Goal: Task Accomplishment & Management: Manage account settings

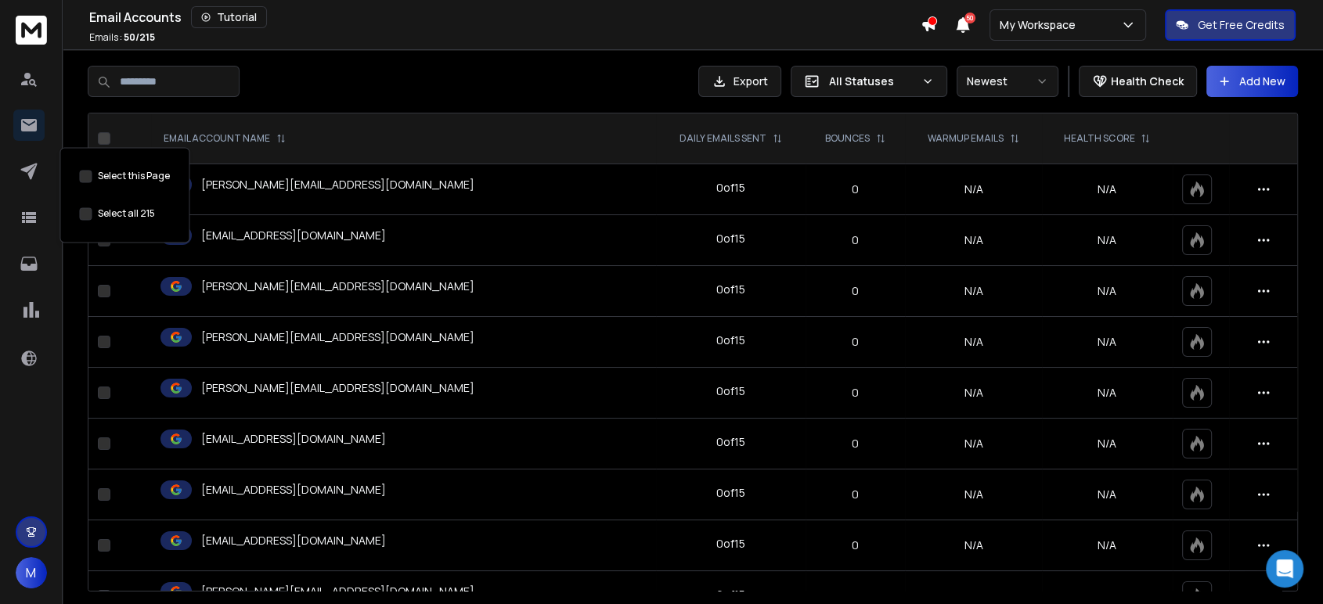
click at [105, 139] on button "Select this Page" at bounding box center [104, 138] width 13 height 13
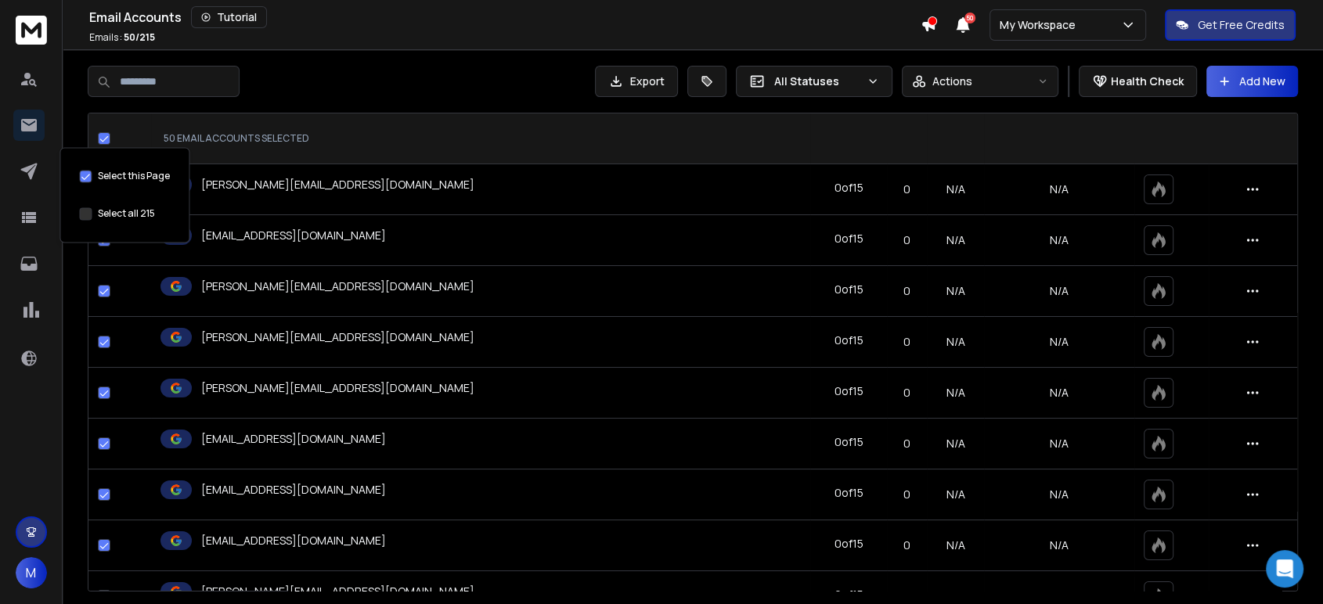
click at [105, 139] on button "Select this Page" at bounding box center [104, 138] width 13 height 13
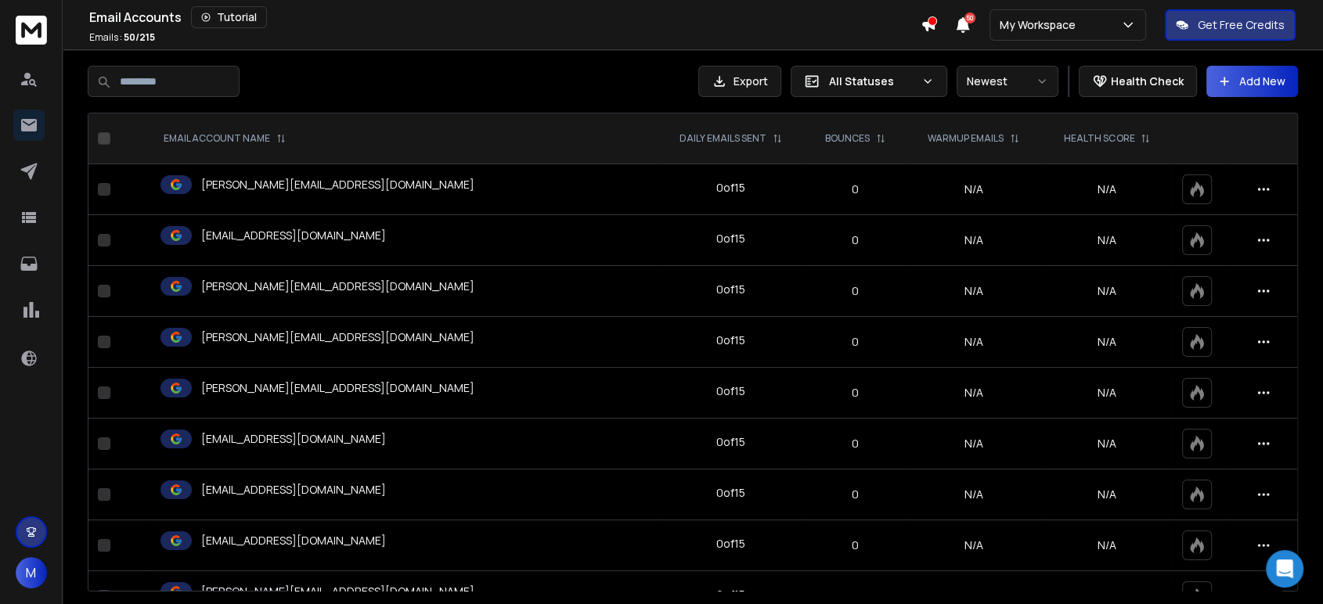
click at [527, 189] on td "[PERSON_NAME][EMAIL_ADDRESS][DOMAIN_NAME]" at bounding box center [403, 189] width 505 height 51
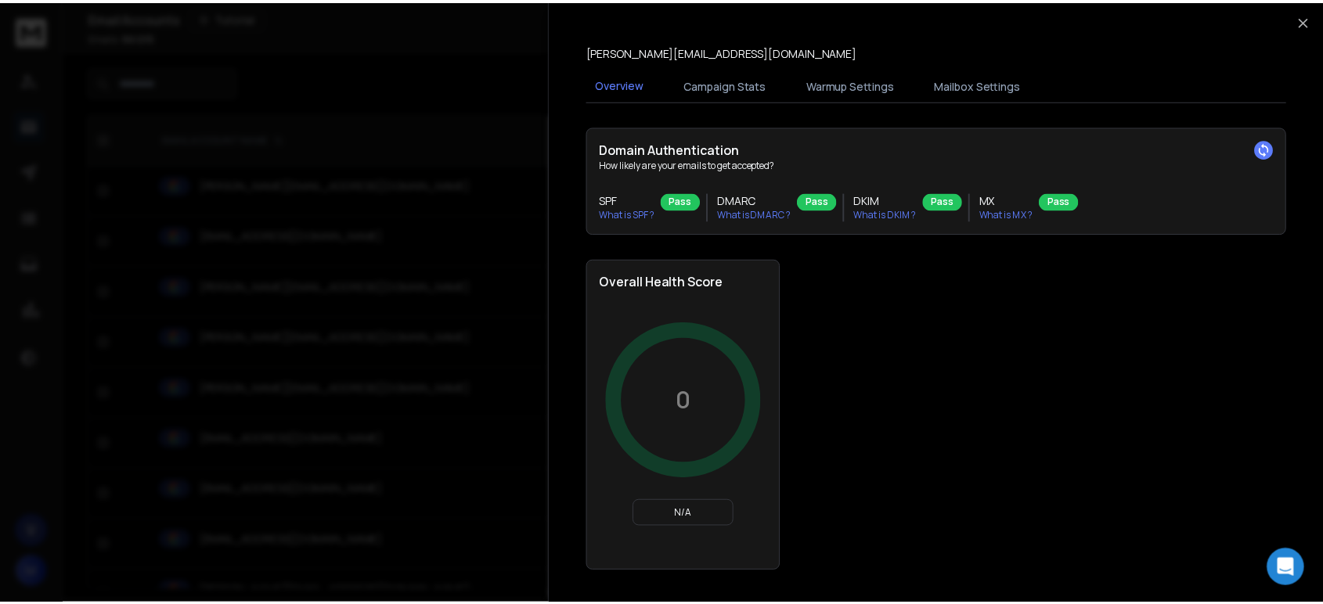
scroll to position [11, 0]
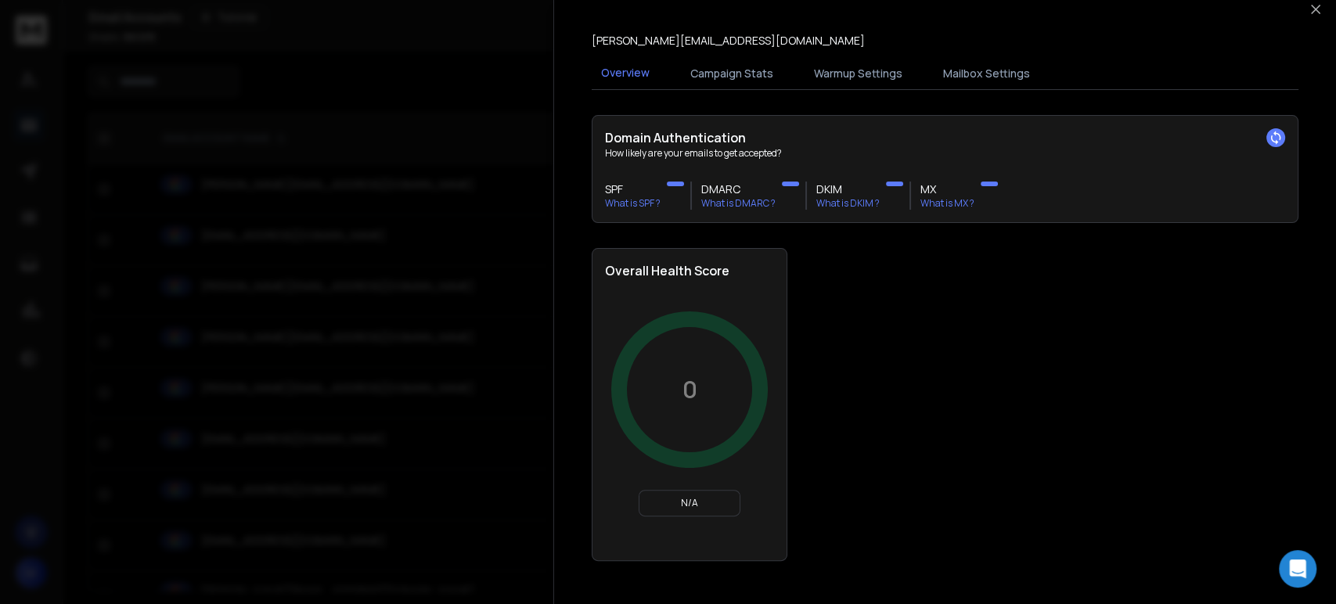
click at [369, 236] on div at bounding box center [668, 302] width 1336 height 604
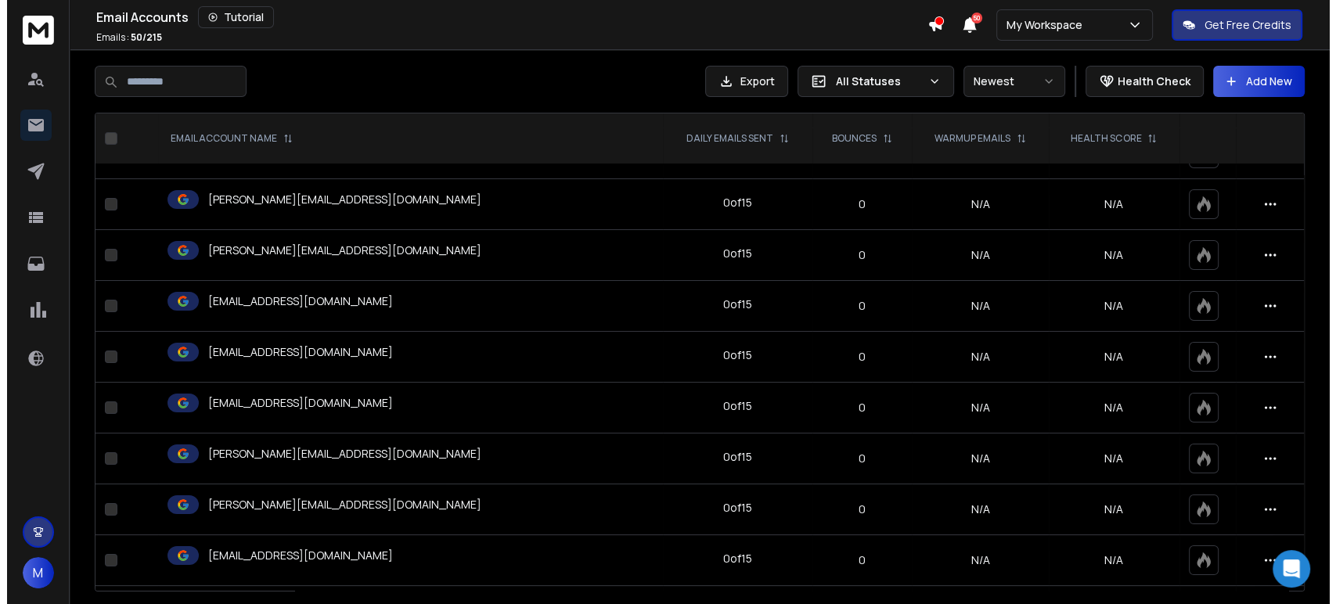
scroll to position [0, 0]
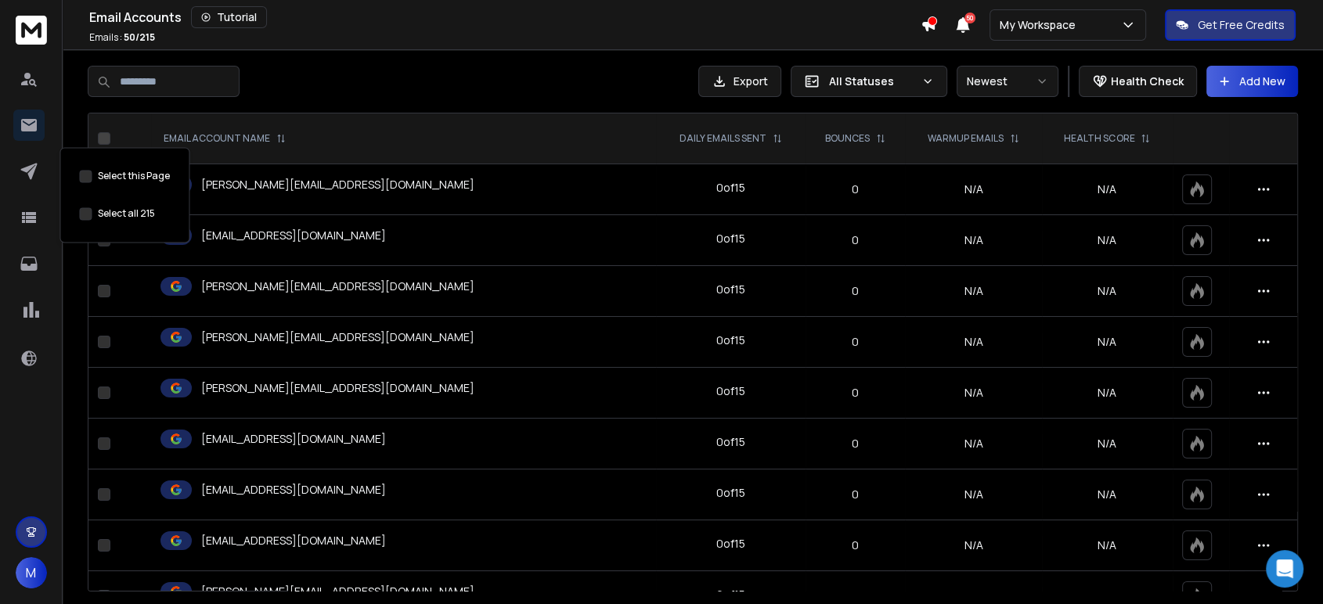
click at [88, 214] on button "Select this Page" at bounding box center [85, 213] width 13 height 13
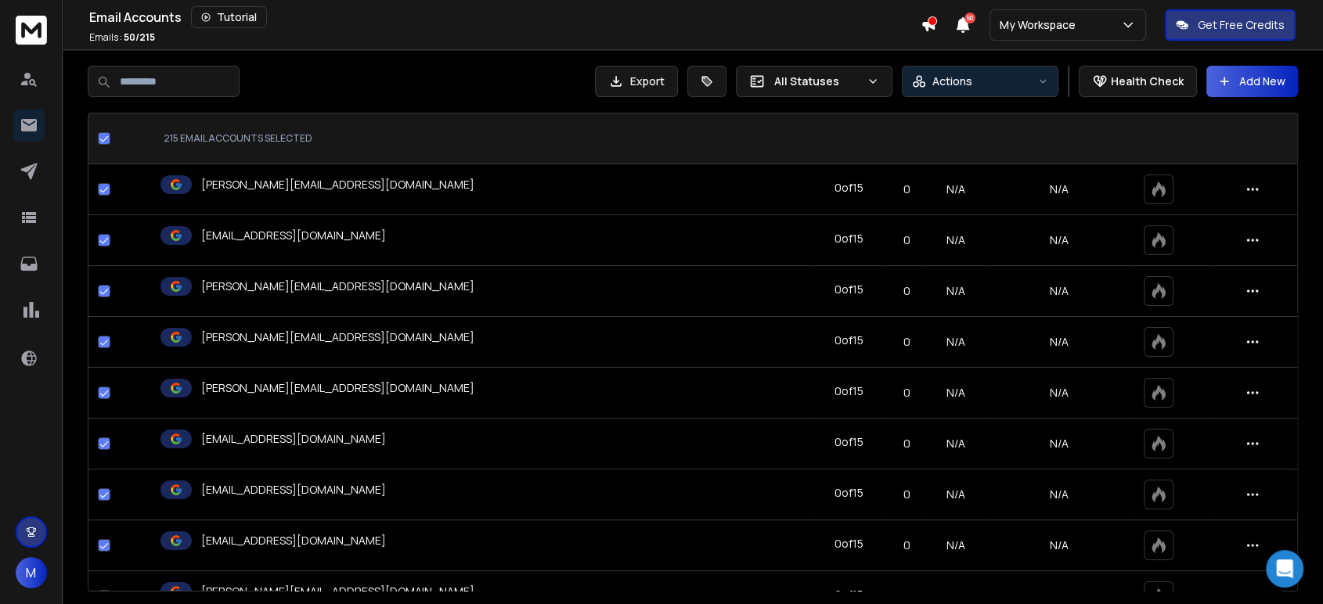
click at [1033, 71] on button "Actions" at bounding box center [980, 81] width 157 height 31
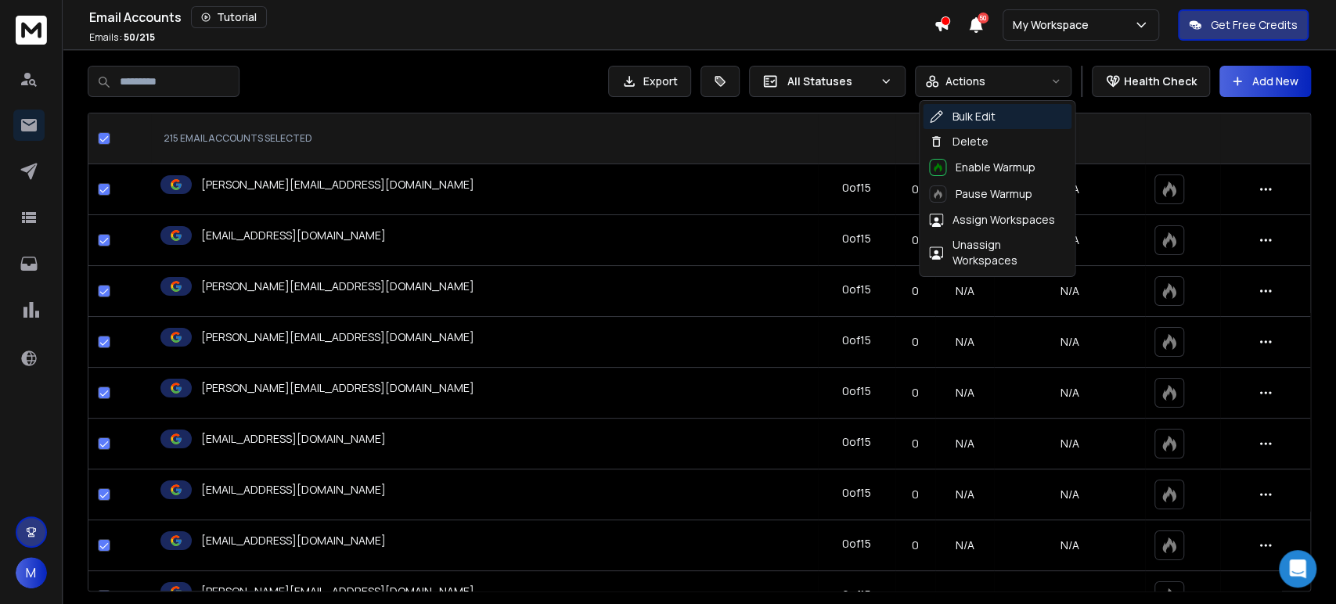
click at [992, 118] on div "Bulk Edit" at bounding box center [962, 117] width 67 height 16
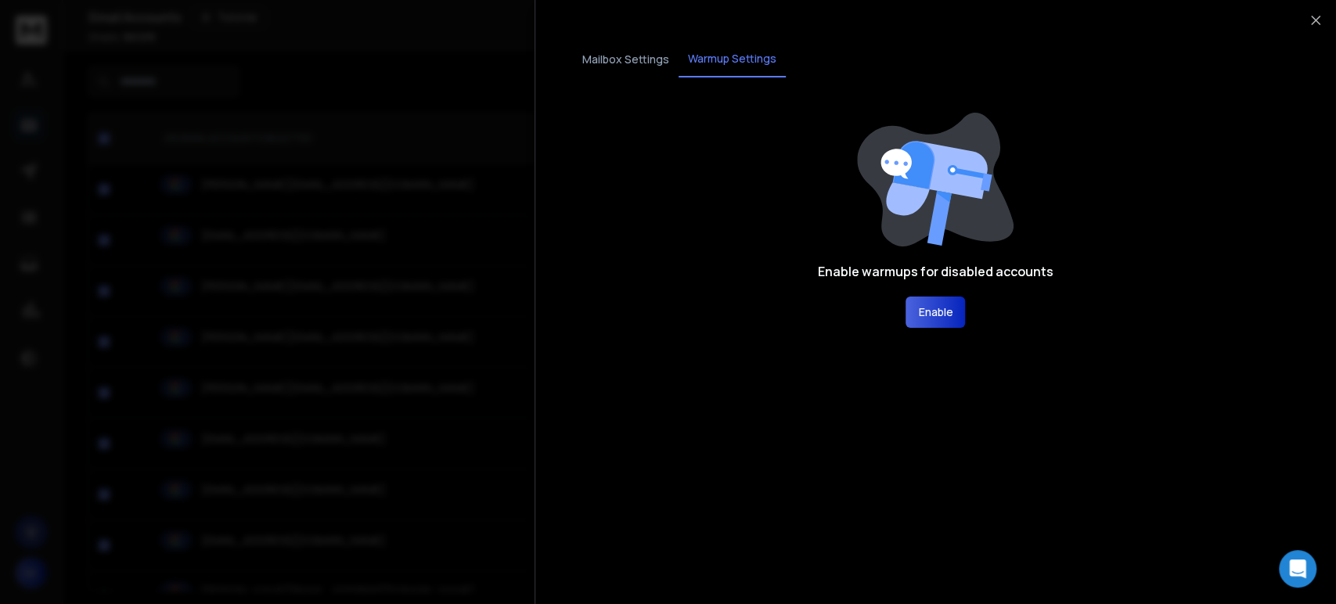
click at [700, 51] on button "Warmup Settings" at bounding box center [732, 59] width 107 height 36
click at [937, 319] on button "Enable" at bounding box center [935, 312] width 59 height 31
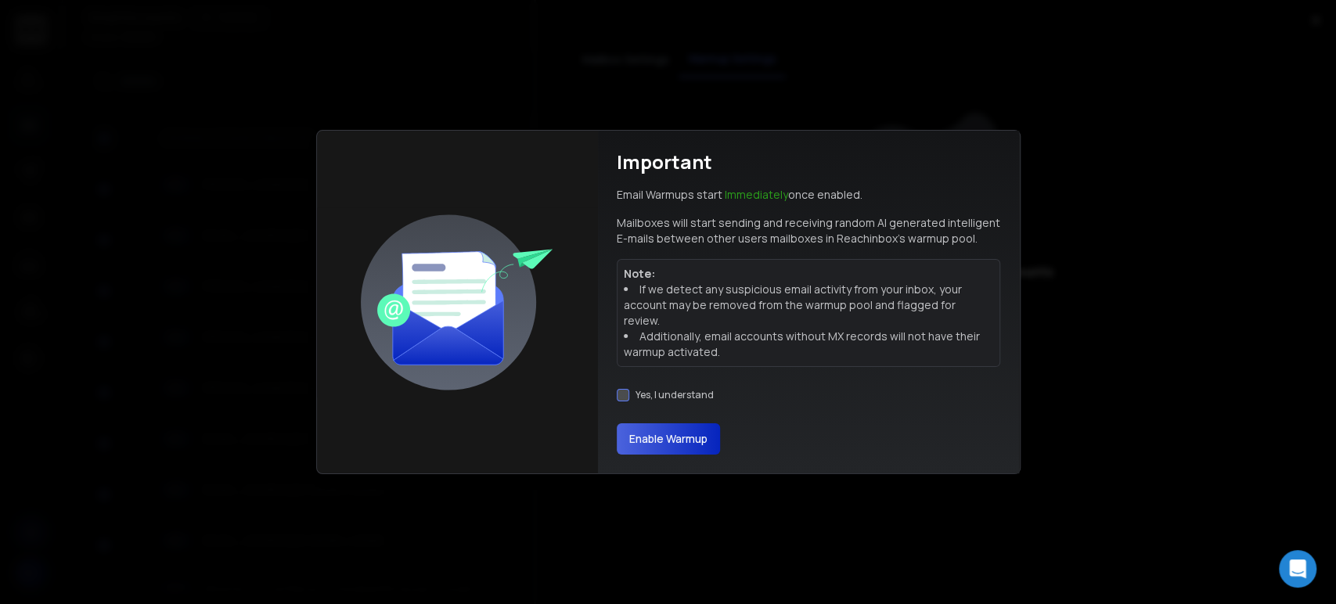
click at [626, 389] on button "Yes, I understand" at bounding box center [623, 395] width 13 height 13
click at [663, 429] on button "Enable Warmup" at bounding box center [668, 438] width 103 height 31
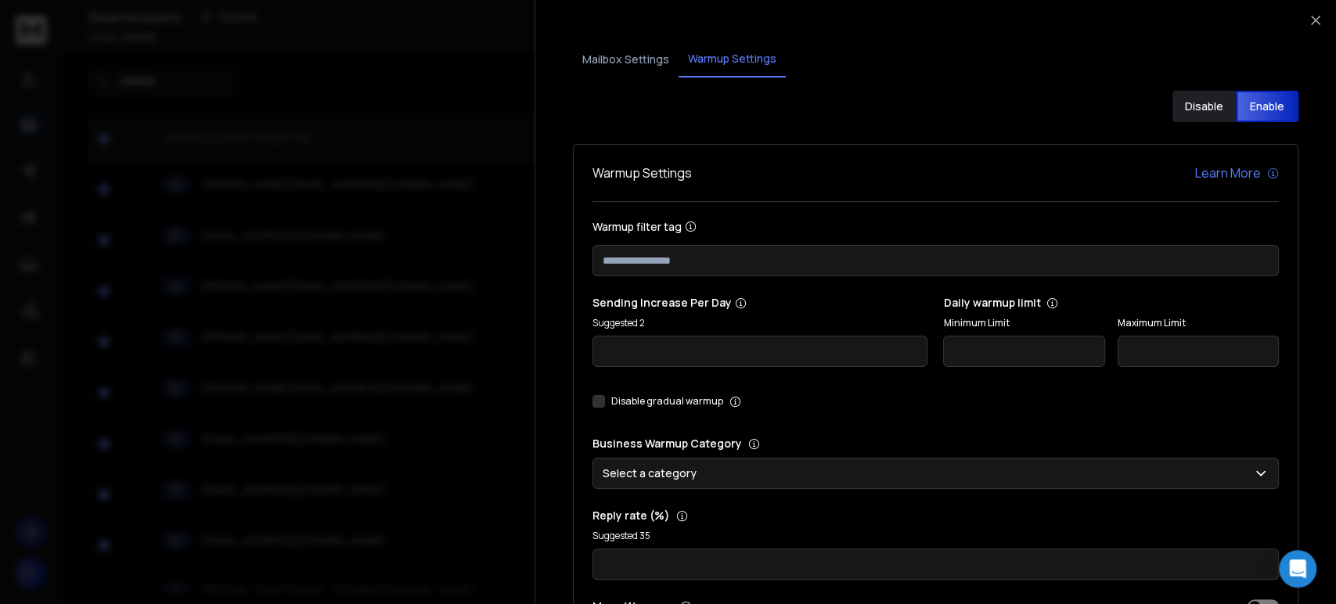
click at [1198, 351] on input "number" at bounding box center [1198, 351] width 161 height 31
type input "**"
click at [984, 343] on input "number" at bounding box center [1023, 351] width 161 height 31
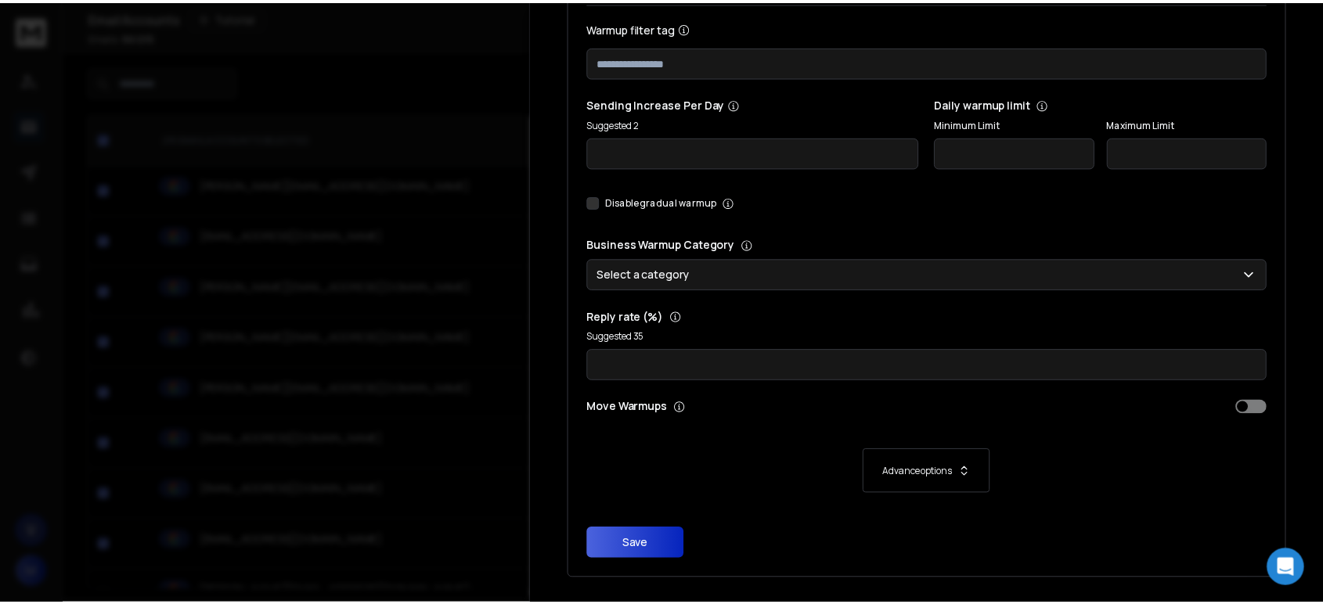
scroll to position [218, 0]
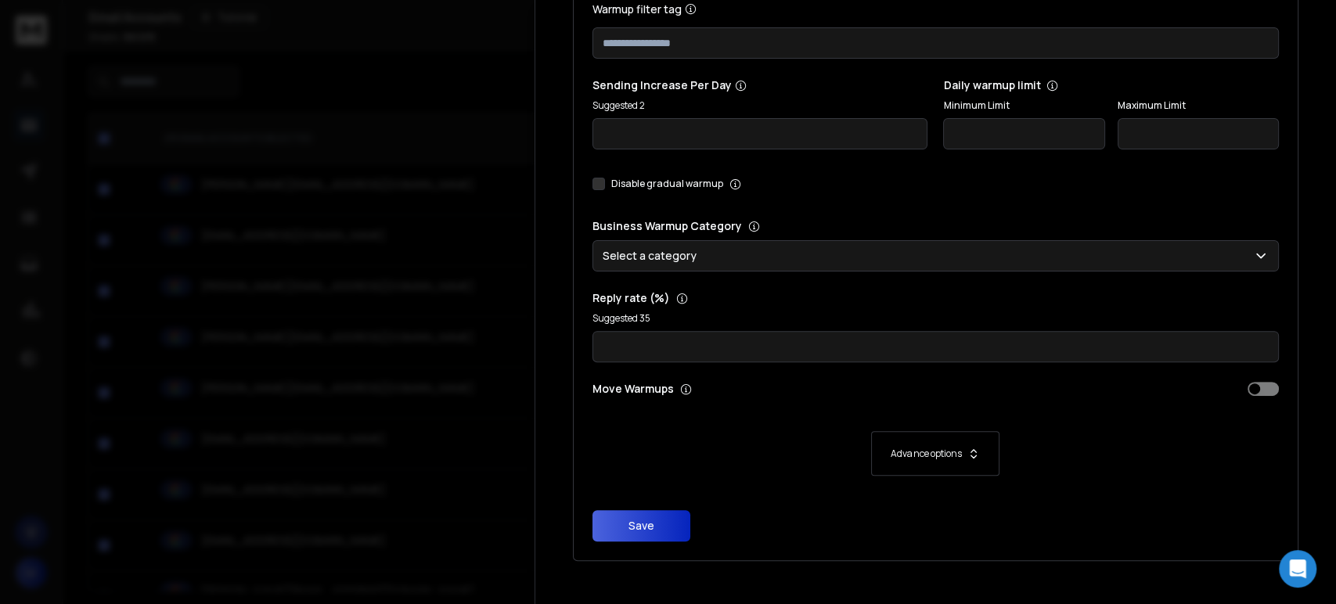
type input "**"
click at [634, 536] on button "Save" at bounding box center [642, 525] width 98 height 31
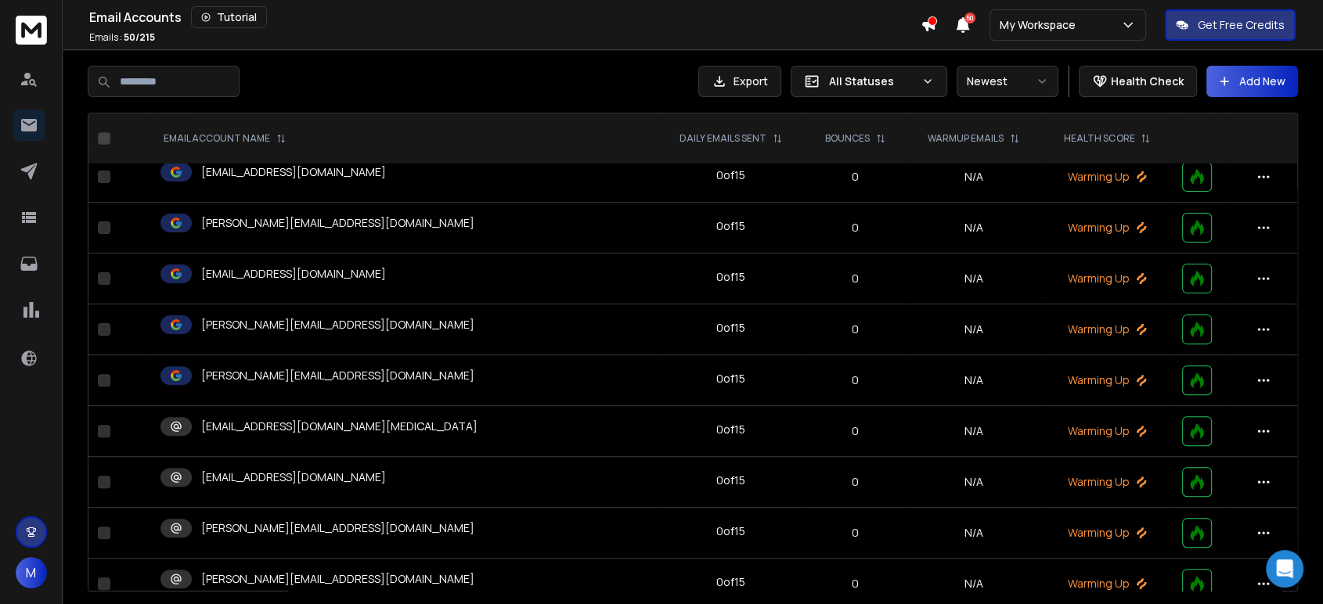
scroll to position [0, 0]
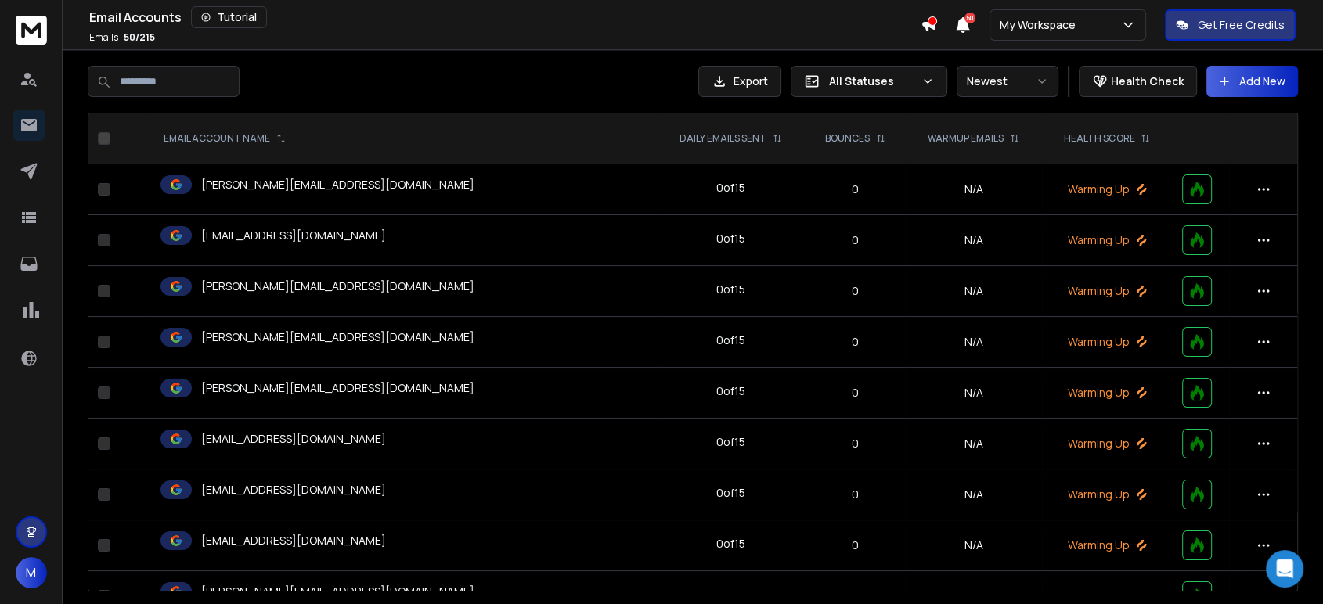
click at [521, 252] on td "[EMAIL_ADDRESS][DOMAIN_NAME]" at bounding box center [403, 240] width 505 height 51
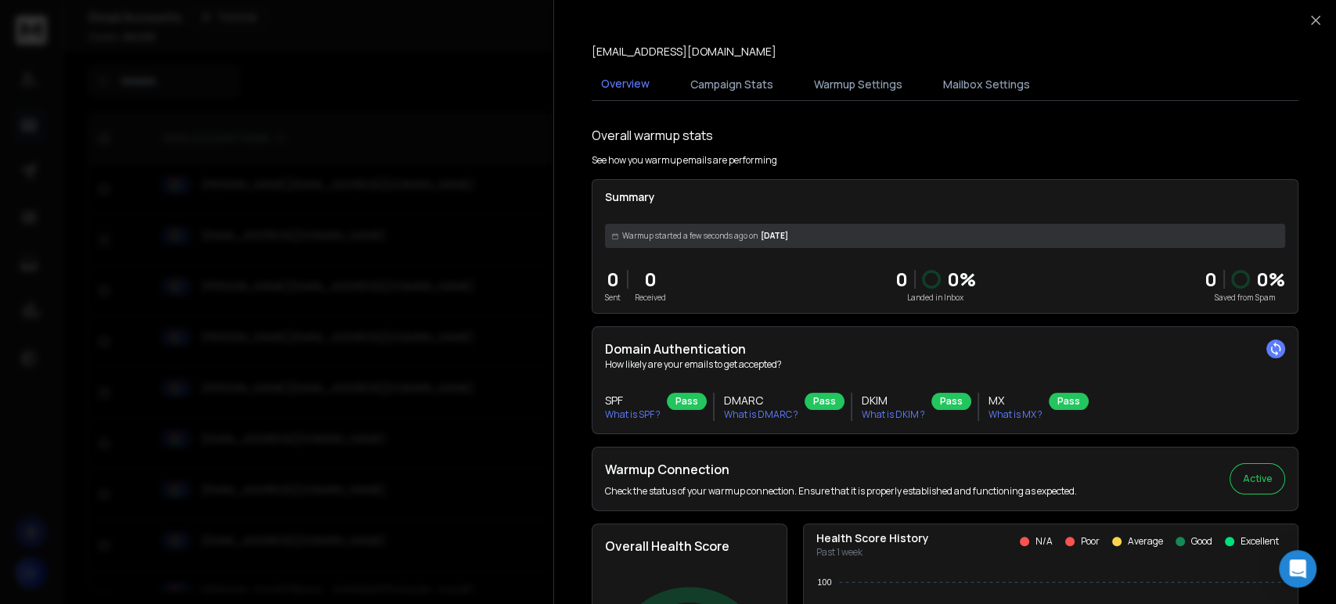
click at [389, 207] on div at bounding box center [668, 302] width 1336 height 604
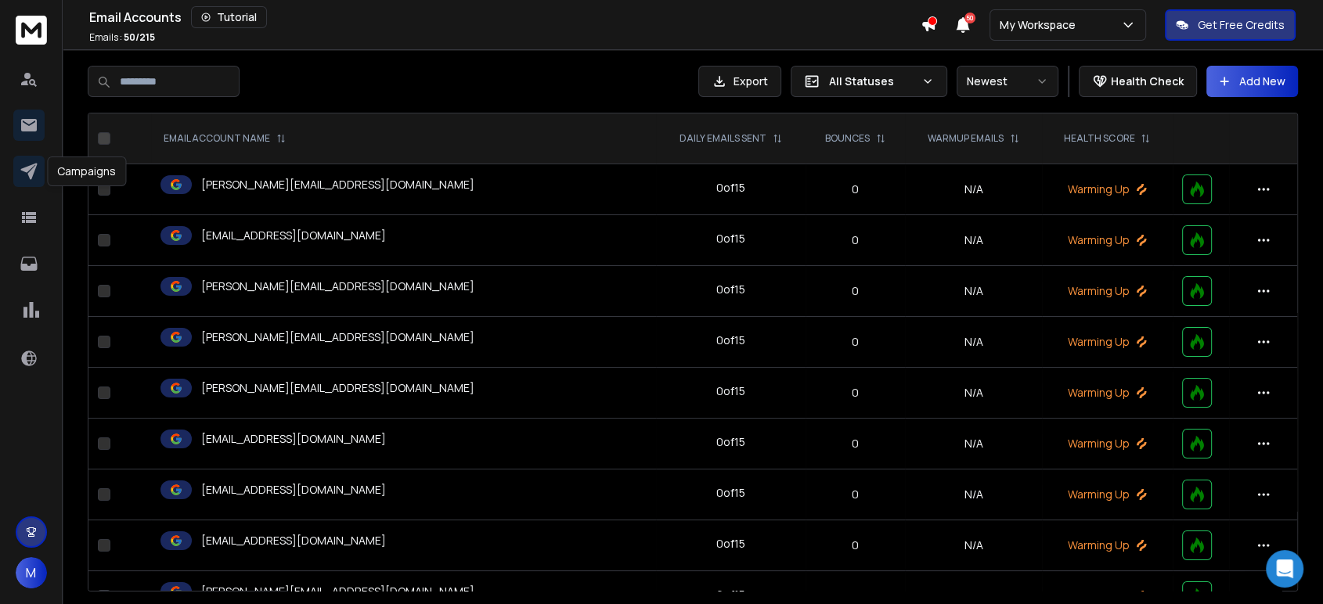
click at [21, 174] on icon at bounding box center [29, 171] width 19 height 19
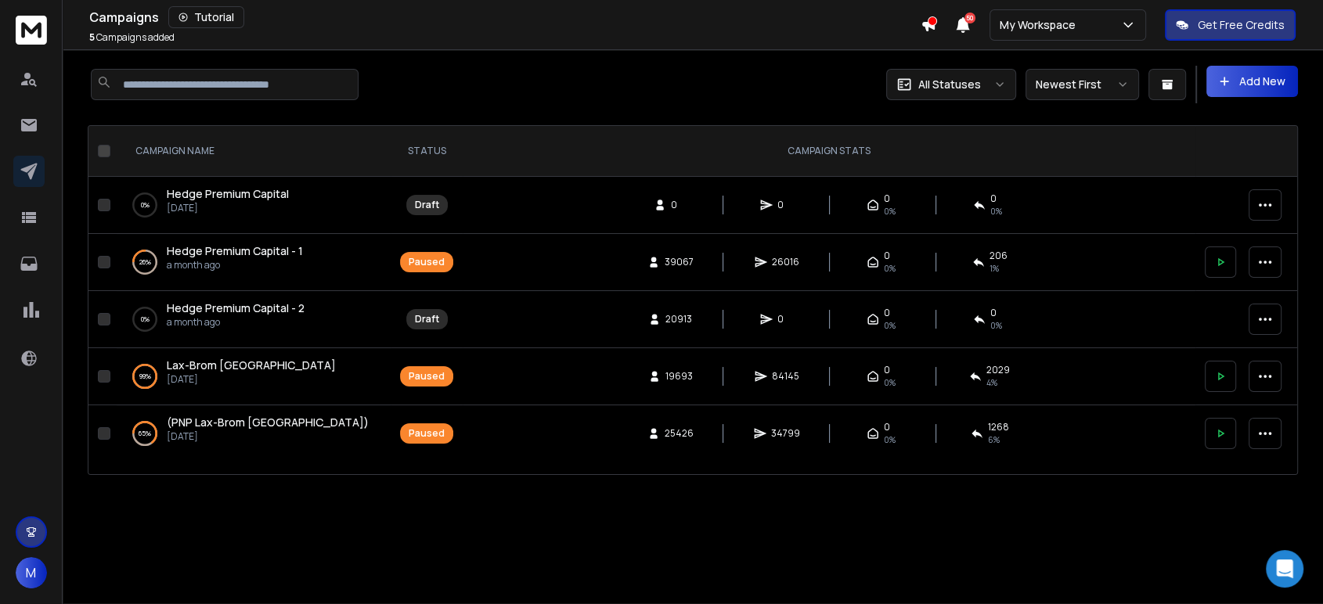
click at [561, 268] on div "39067 26016 0 0% 206 1 %" at bounding box center [829, 262] width 714 height 25
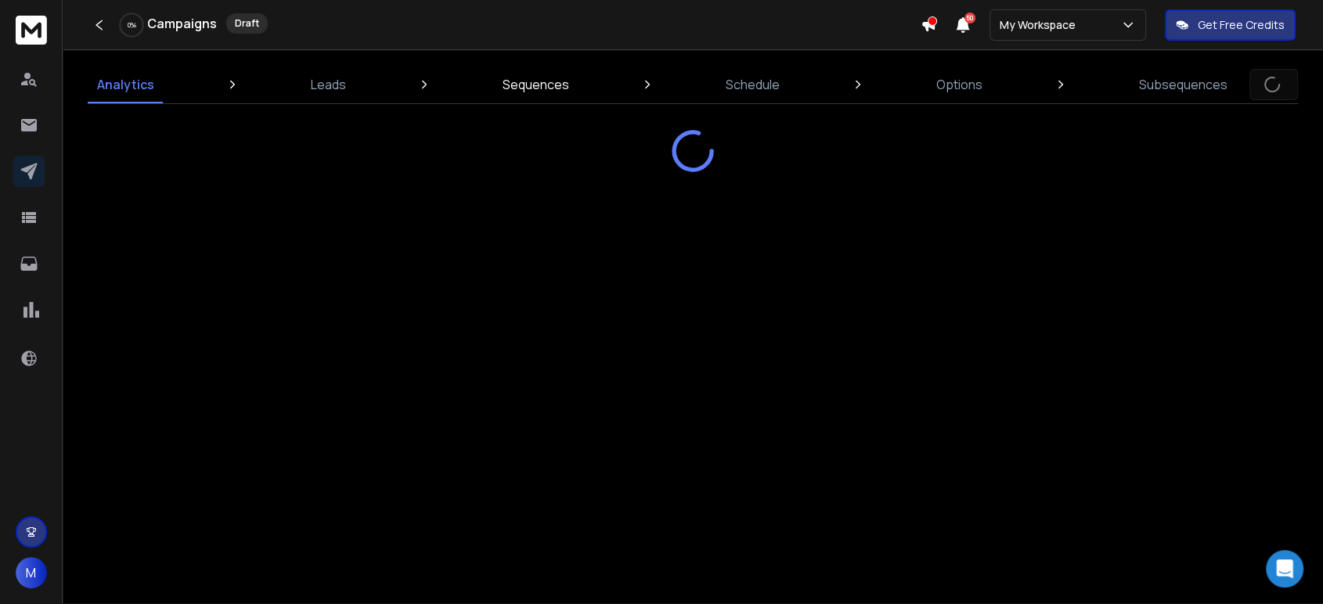
click at [553, 90] on div "Analytics Leads Sequences Schedule Options Subsequences" at bounding box center [693, 85] width 1210 height 38
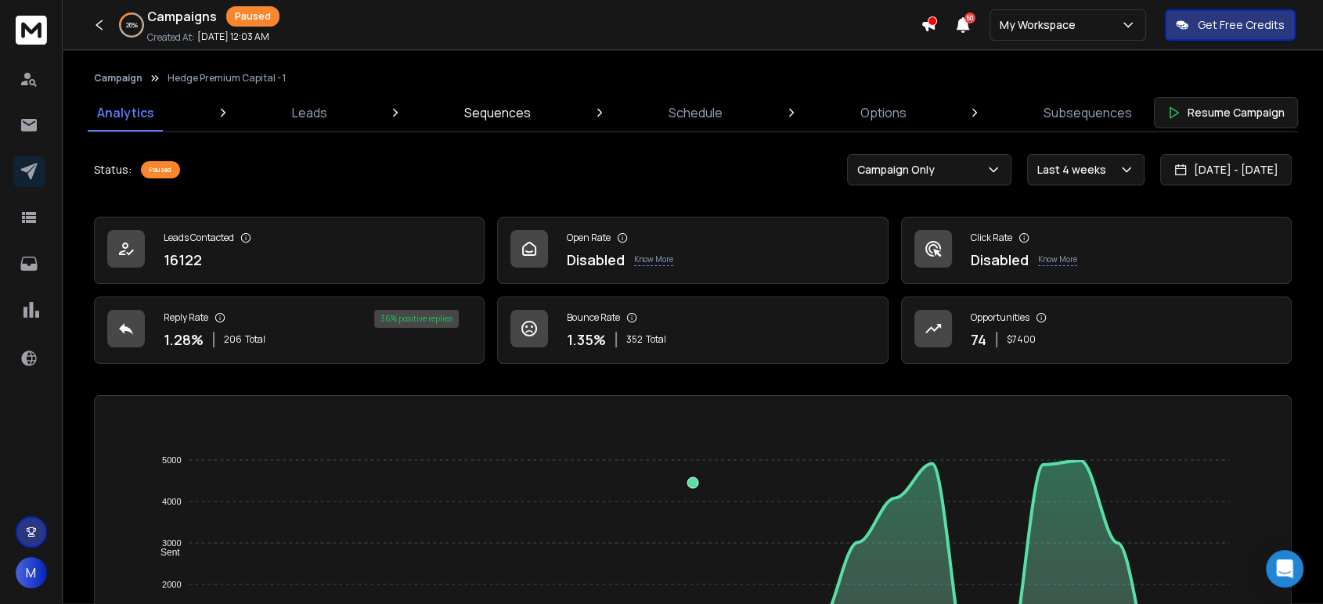
click at [525, 116] on p "Sequences" at bounding box center [497, 112] width 67 height 19
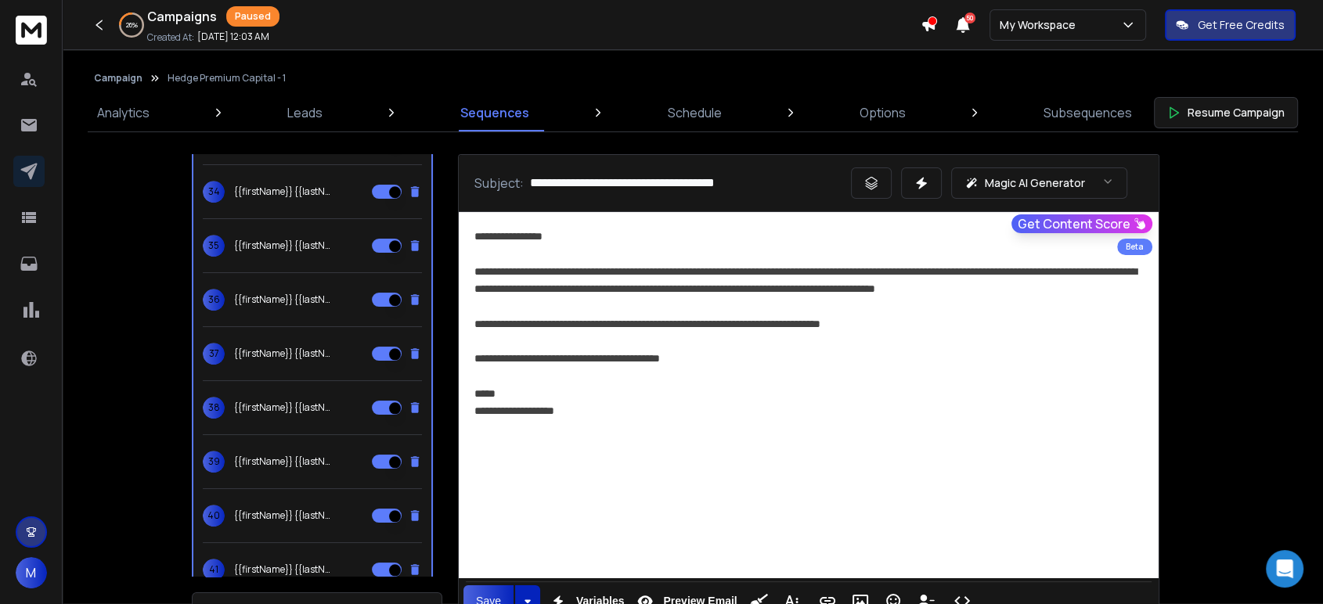
scroll to position [2261, 0]
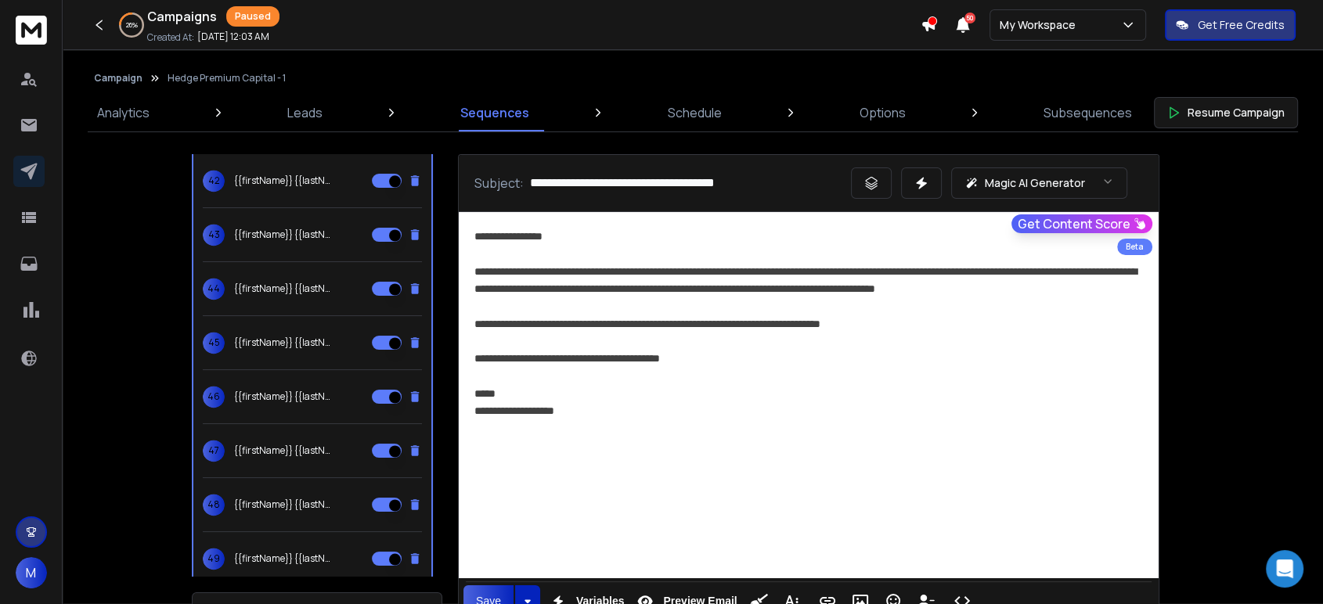
click at [275, 395] on p "{{firstName}} {{lastName}}, {{Subject}}" at bounding box center [284, 397] width 100 height 13
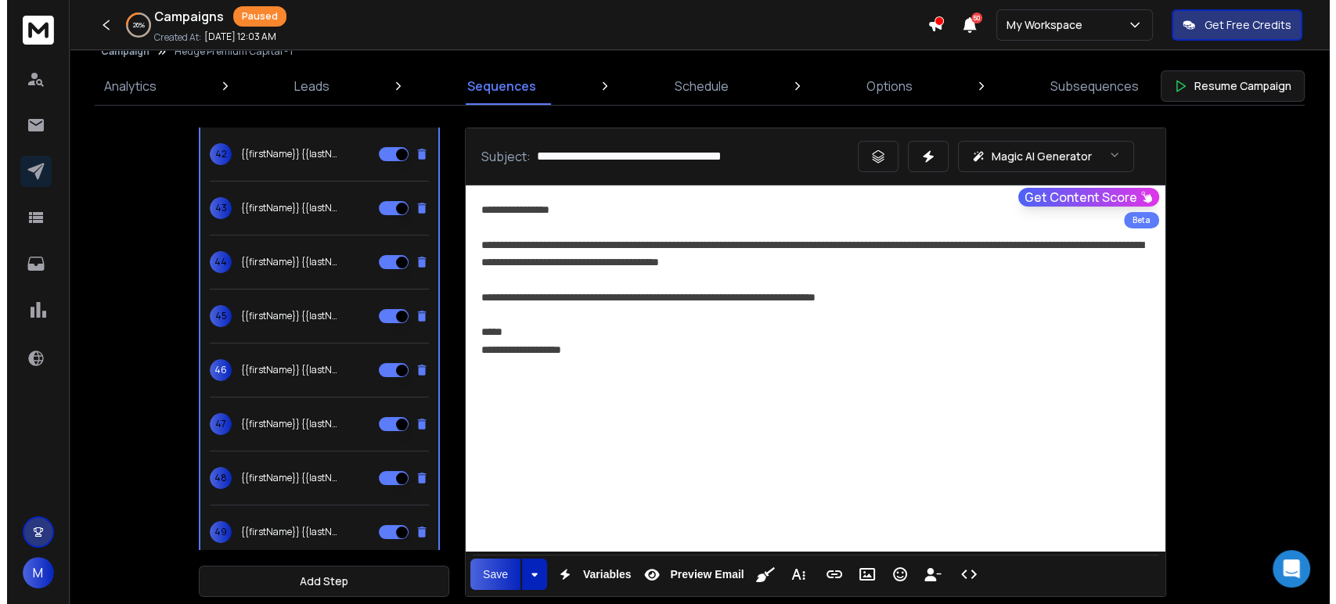
scroll to position [41, 0]
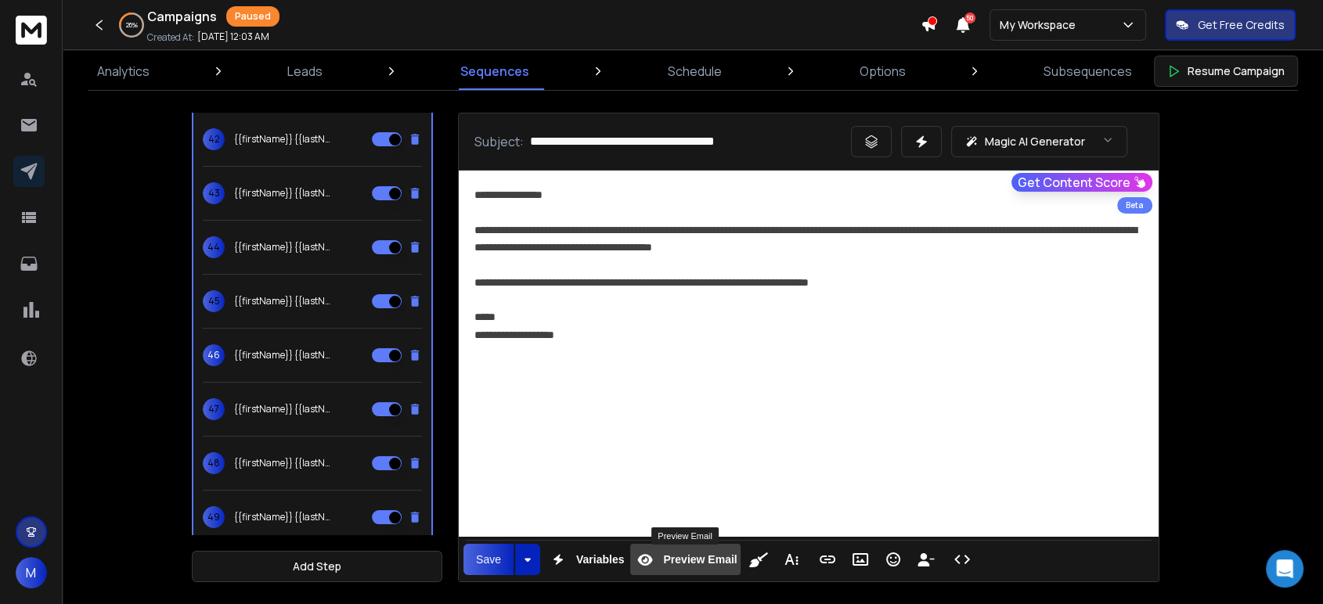
click at [671, 567] on div "Preview Email" at bounding box center [685, 560] width 110 height 26
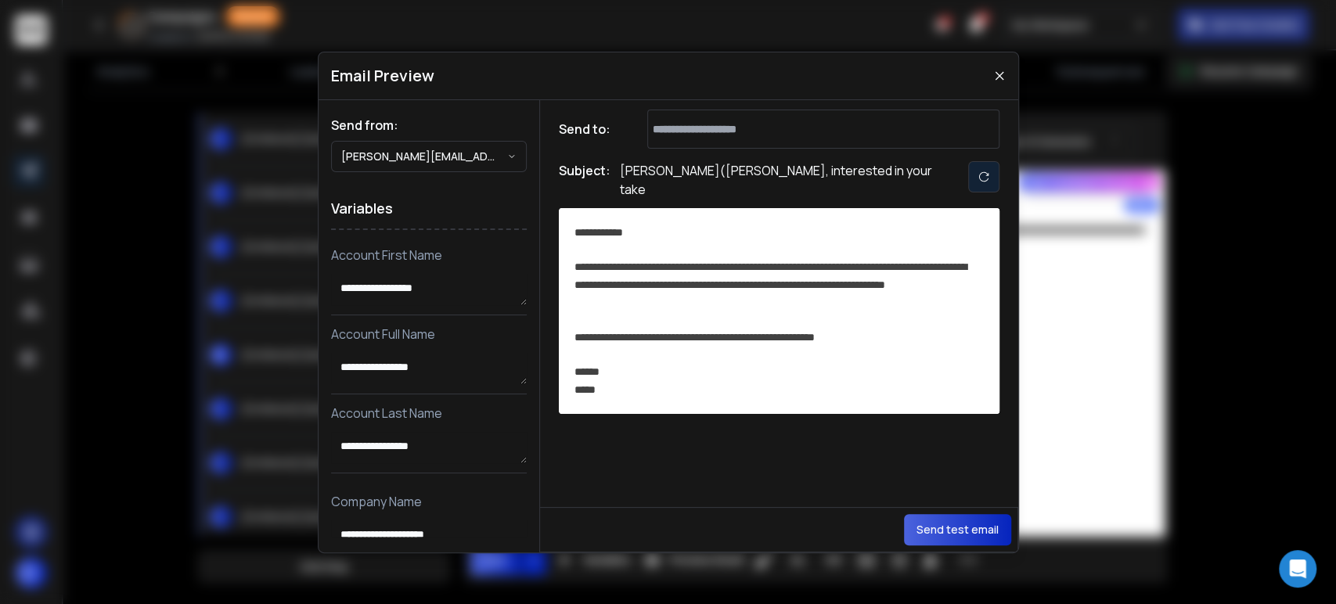
click at [992, 175] on button at bounding box center [983, 176] width 31 height 31
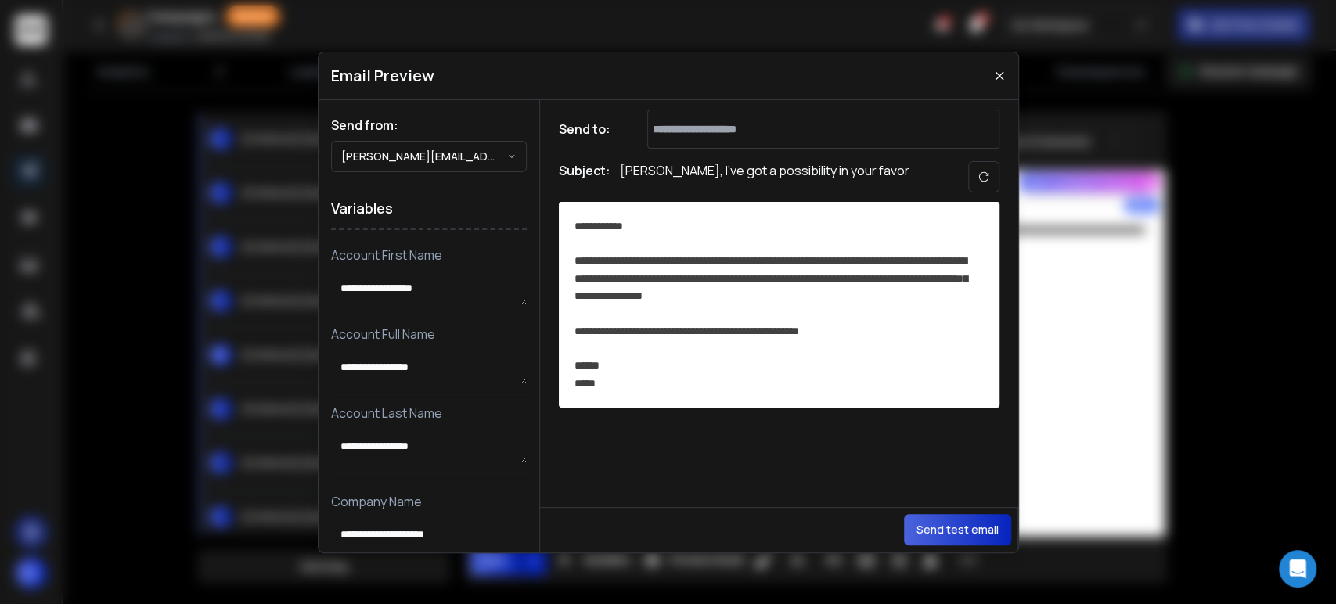
click at [708, 129] on input at bounding box center [823, 129] width 341 height 28
click at [483, 150] on p "[PERSON_NAME][EMAIL_ADDRESS][DOMAIN_NAME]" at bounding box center [424, 157] width 166 height 16
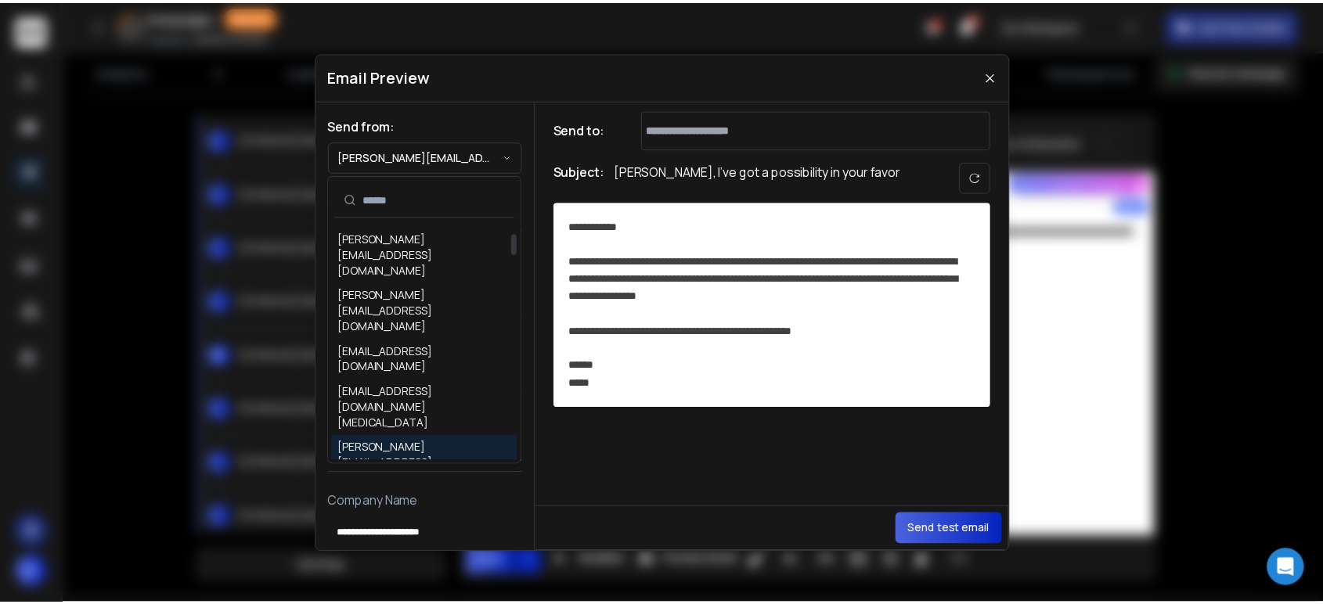
scroll to position [174, 0]
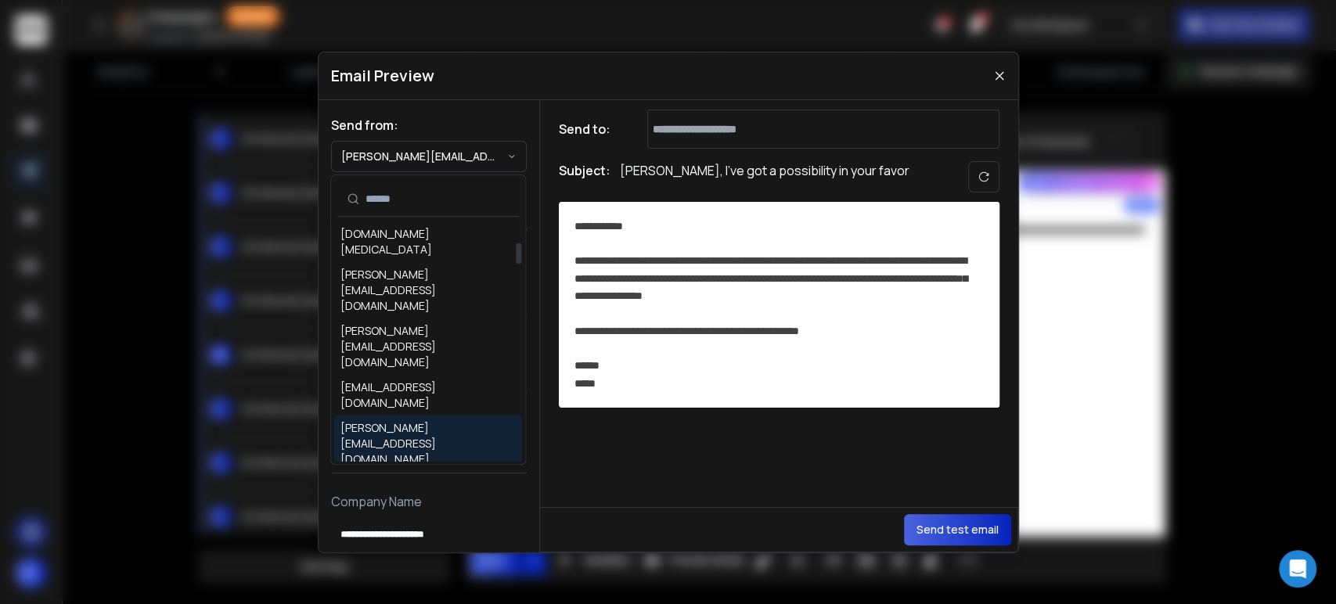
click at [449, 420] on div "[PERSON_NAME][EMAIL_ADDRESS][DOMAIN_NAME]" at bounding box center [427, 443] width 175 height 47
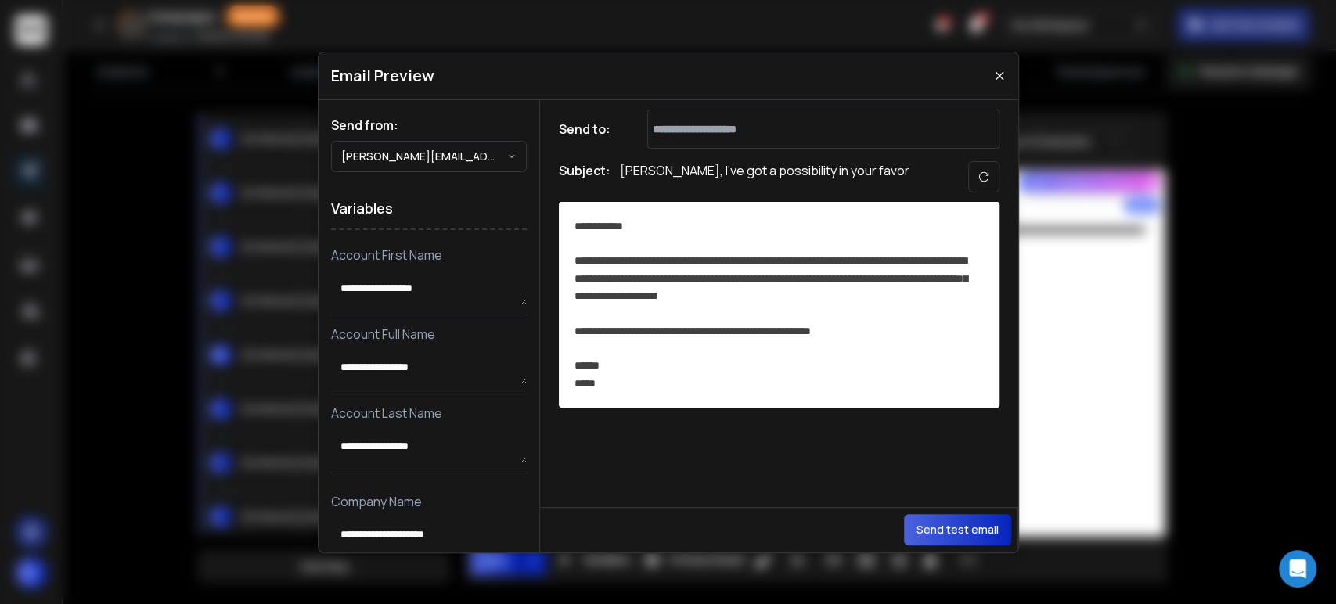
click at [722, 127] on input at bounding box center [823, 129] width 341 height 28
click at [679, 124] on input at bounding box center [823, 129] width 341 height 28
click at [918, 524] on button "Send test email" at bounding box center [957, 529] width 107 height 31
click at [1000, 76] on icon at bounding box center [999, 75] width 9 height 9
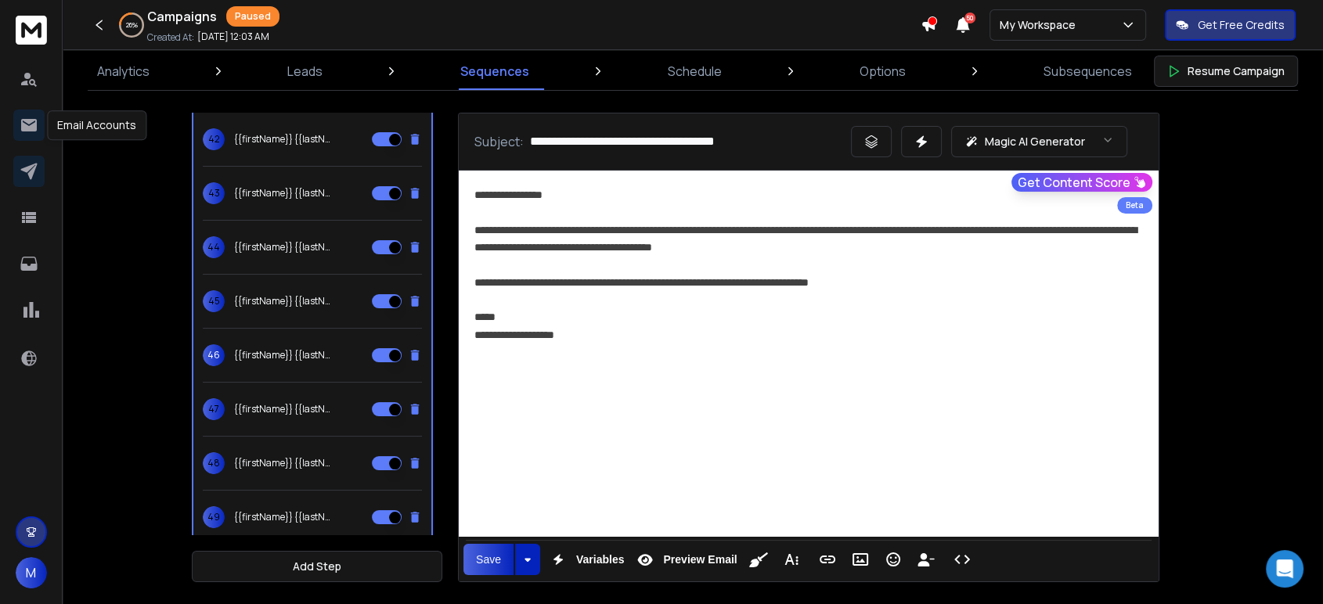
click at [24, 118] on icon at bounding box center [29, 125] width 19 height 19
click at [20, 124] on icon at bounding box center [29, 125] width 19 height 19
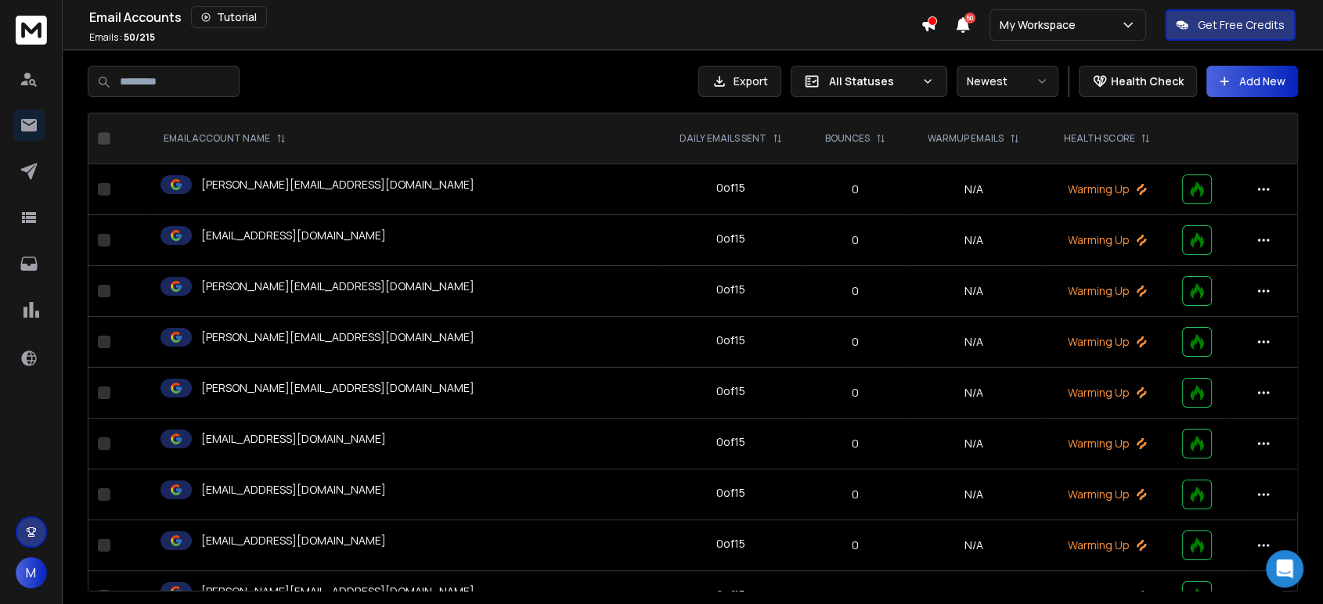
click at [313, 67] on div at bounding box center [388, 81] width 601 height 31
click at [689, 199] on td "0 of 15" at bounding box center [731, 184] width 150 height 41
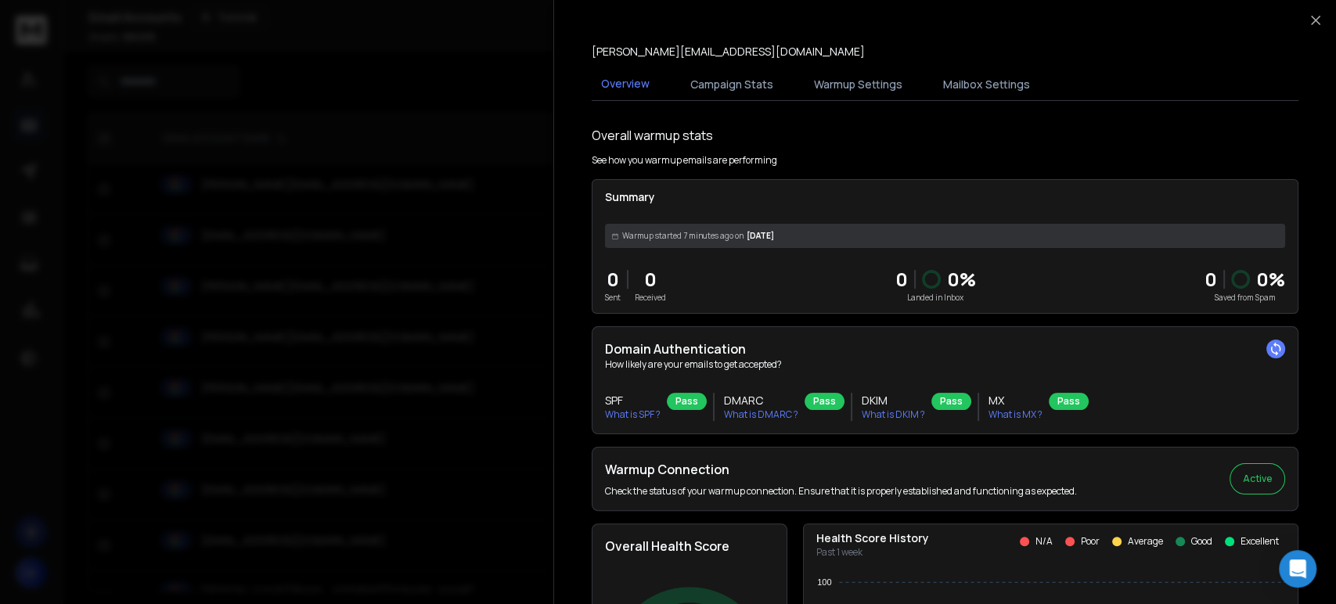
click at [874, 77] on button "Warmup Settings" at bounding box center [858, 84] width 107 height 34
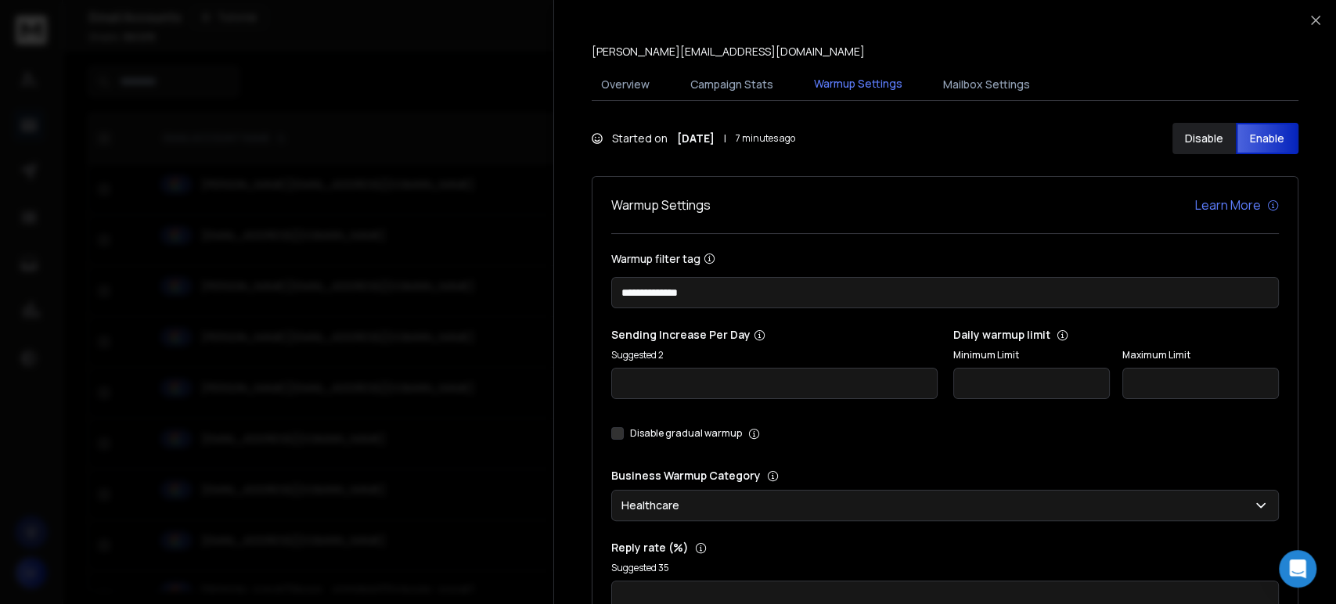
click at [1007, 77] on button "Mailbox Settings" at bounding box center [987, 84] width 106 height 34
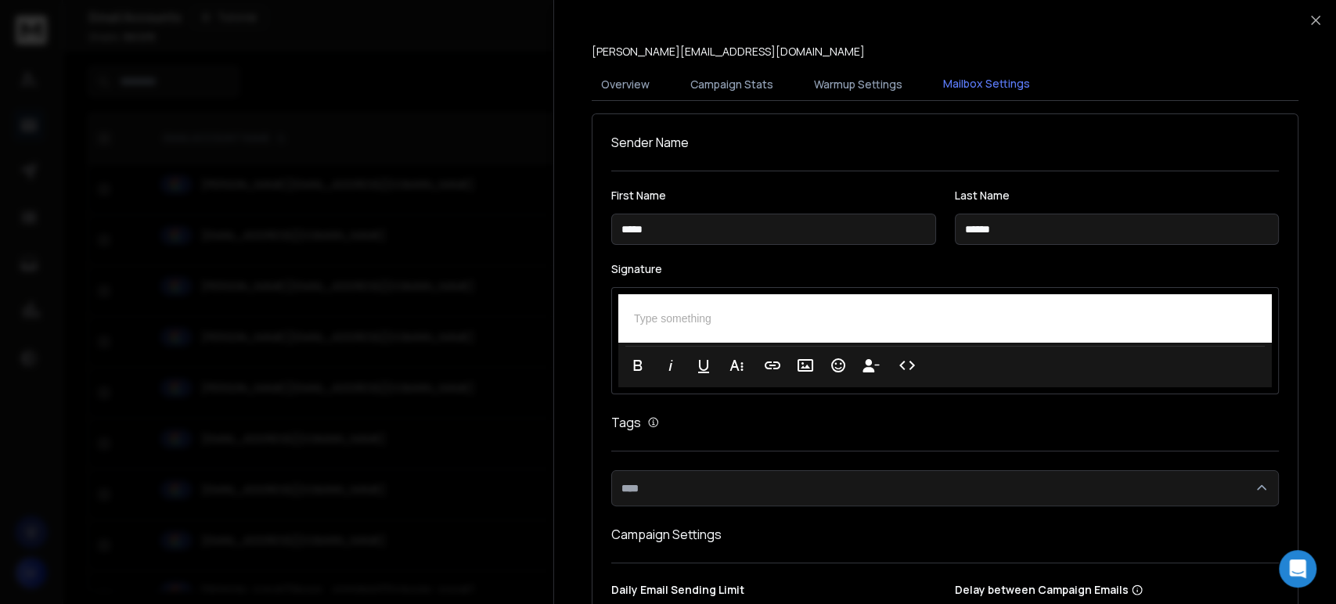
click at [436, 269] on div at bounding box center [668, 302] width 1336 height 604
